Goal: Find specific page/section: Find specific page/section

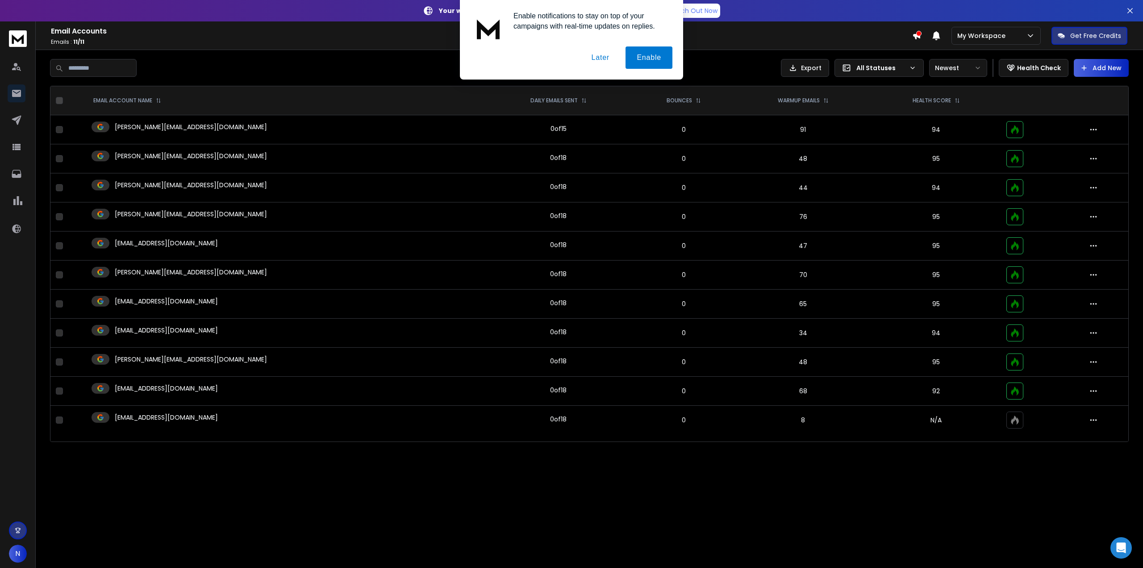
click at [601, 59] on button "Later" at bounding box center [600, 57] width 40 height 22
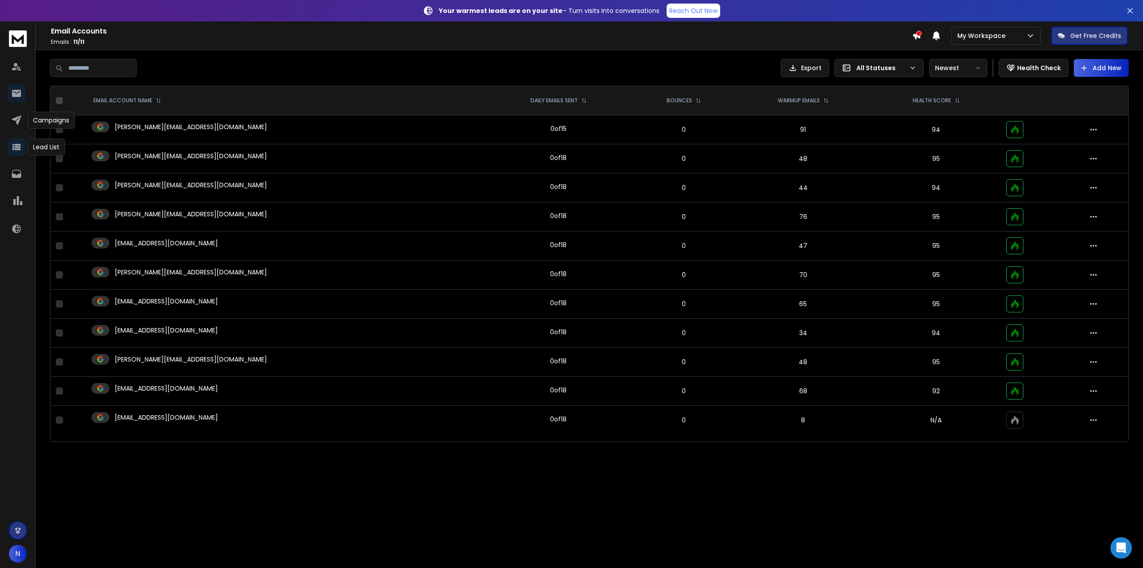
click at [9, 145] on link at bounding box center [17, 147] width 18 height 18
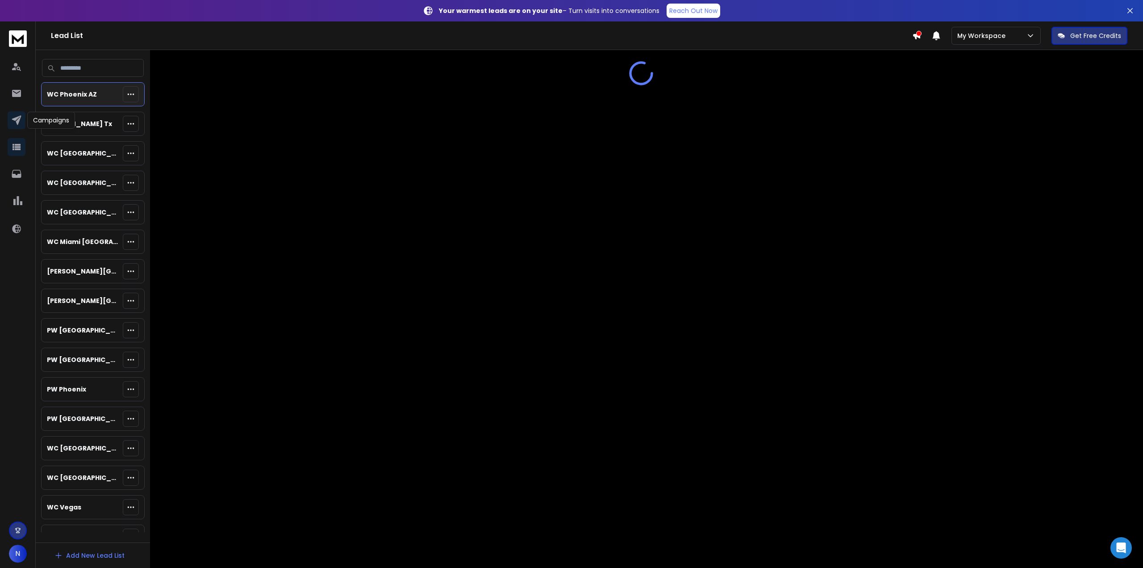
click at [13, 125] on icon at bounding box center [16, 120] width 11 height 11
